Goal: Task Accomplishment & Management: Manage account settings

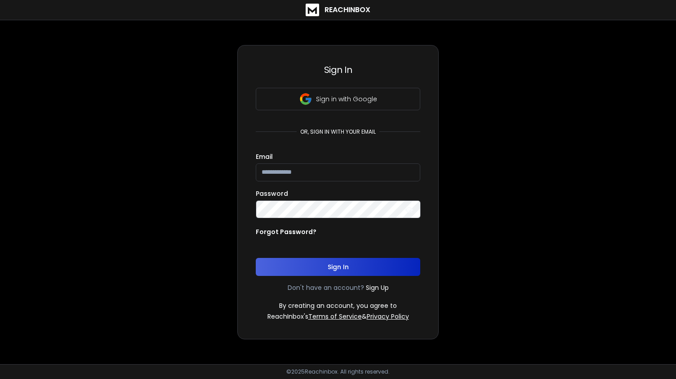
type input "**********"
click at [334, 268] on button "Sign In" at bounding box center [338, 267] width 165 height 18
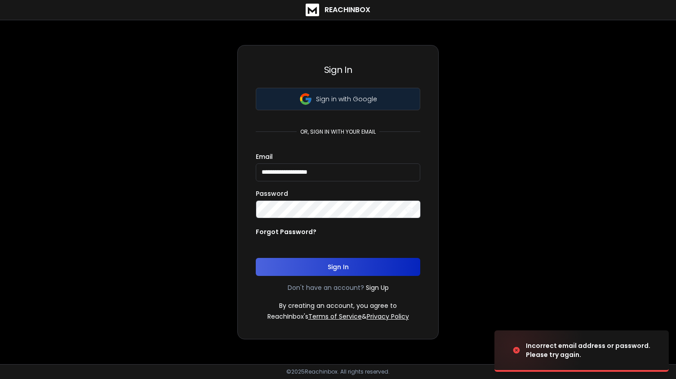
click at [339, 101] on p "Sign in with Google" at bounding box center [346, 98] width 61 height 9
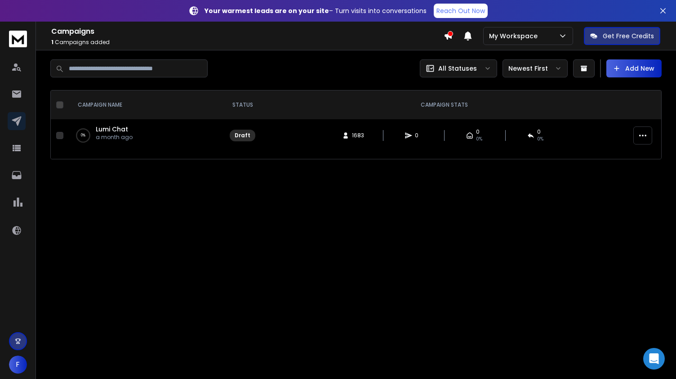
click at [662, 11] on icon at bounding box center [663, 11] width 8 height 8
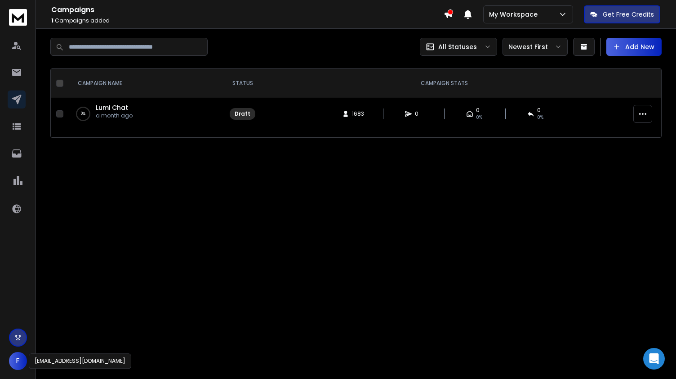
click at [18, 366] on span "F" at bounding box center [18, 361] width 18 height 18
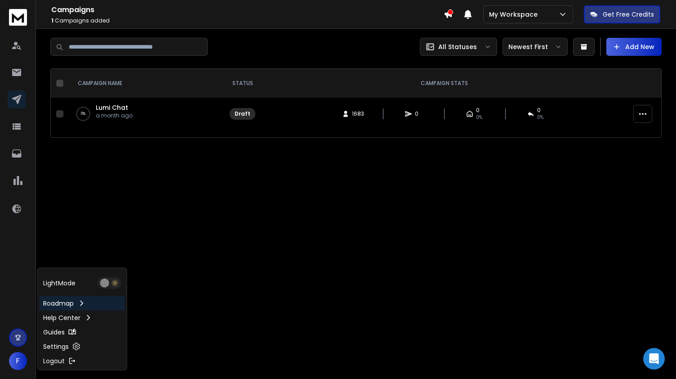
click at [109, 285] on button "button" at bounding box center [109, 283] width 24 height 12
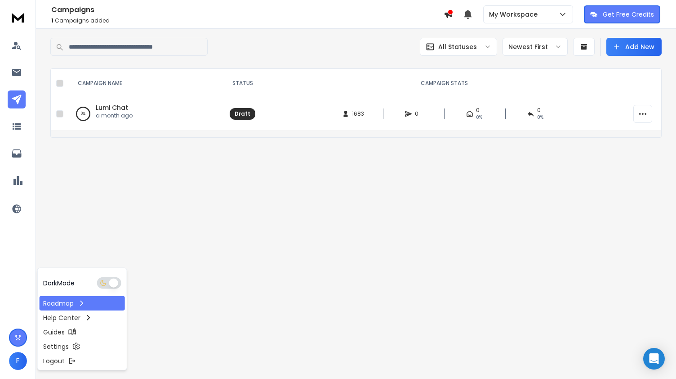
click at [276, 258] on div "Your warmest leads are on your site – Turn visits into conversations Reach Out …" at bounding box center [338, 189] width 676 height 379
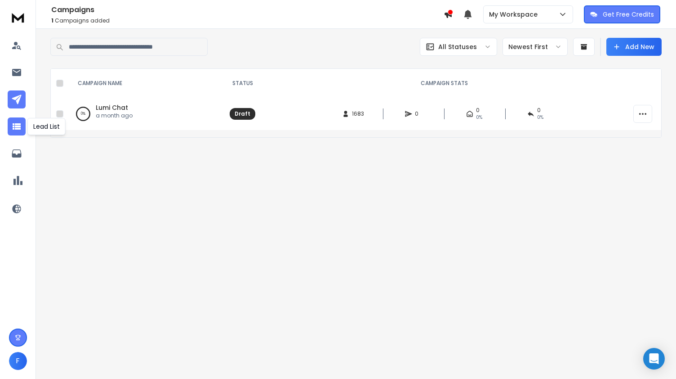
click at [14, 130] on icon at bounding box center [16, 126] width 11 height 11
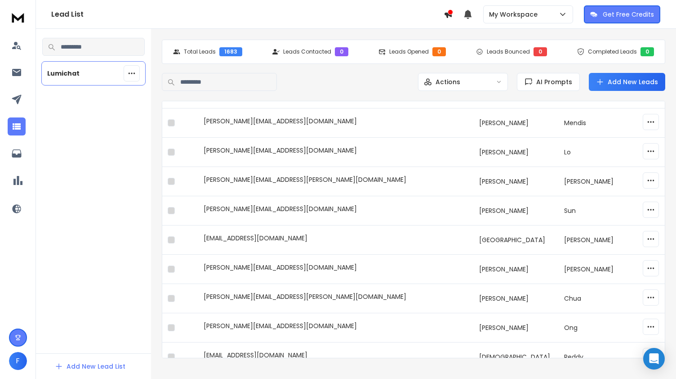
scroll to position [47, 0]
